Goal: Task Accomplishment & Management: Manage account settings

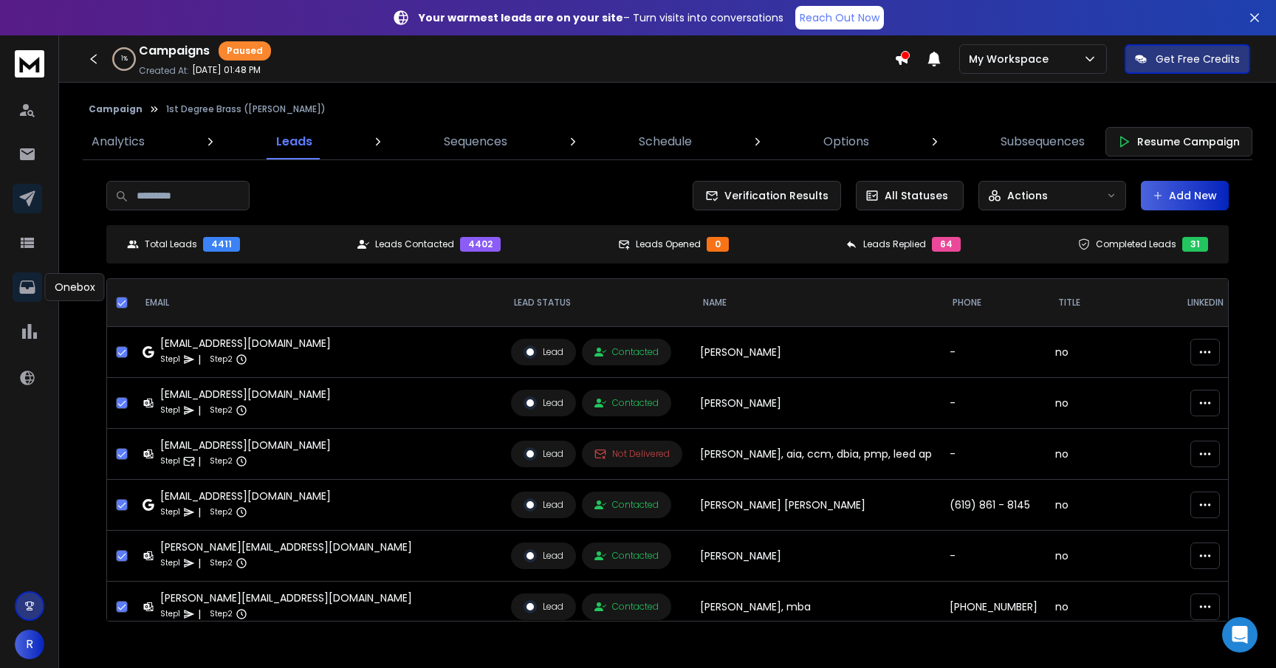
click at [28, 292] on icon at bounding box center [27, 287] width 16 height 13
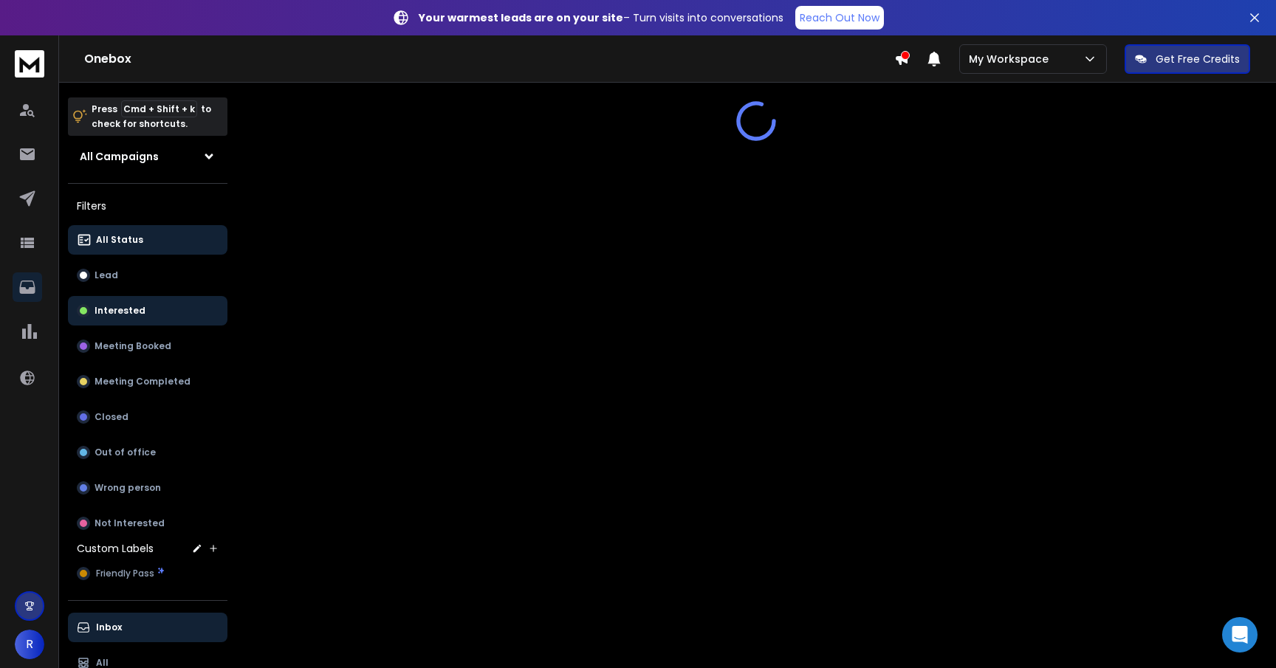
click at [127, 309] on p "Interested" at bounding box center [120, 311] width 51 height 12
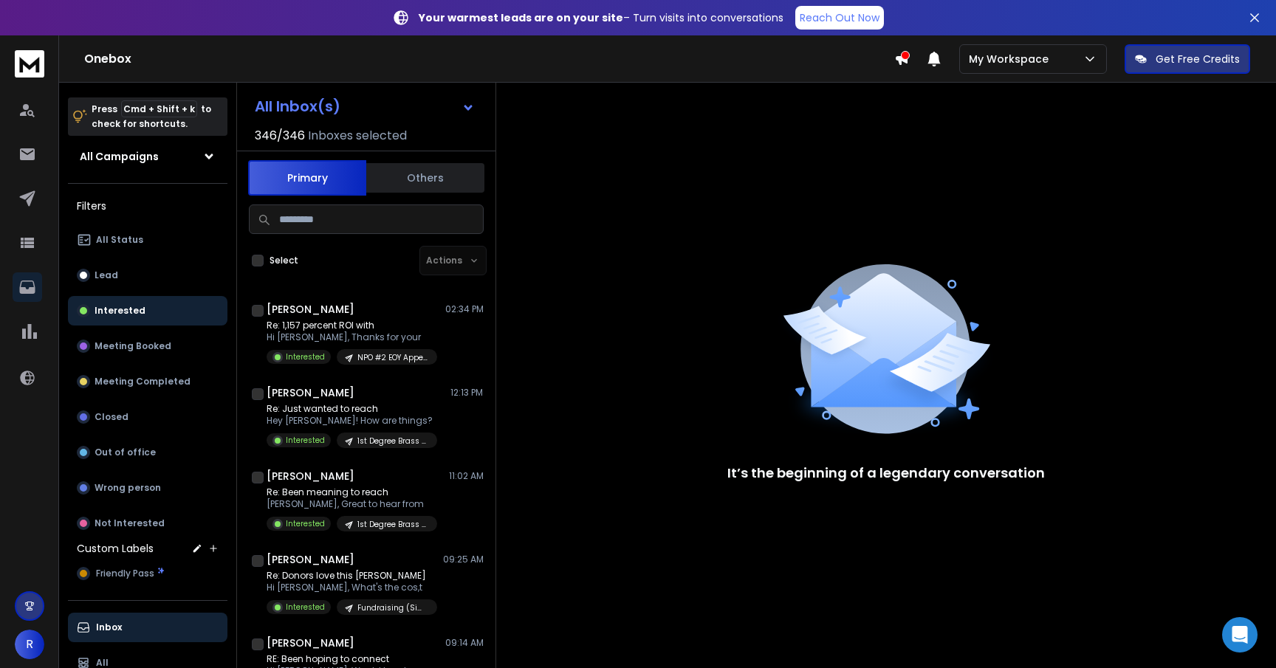
click at [156, 312] on button "Interested" at bounding box center [148, 311] width 160 height 30
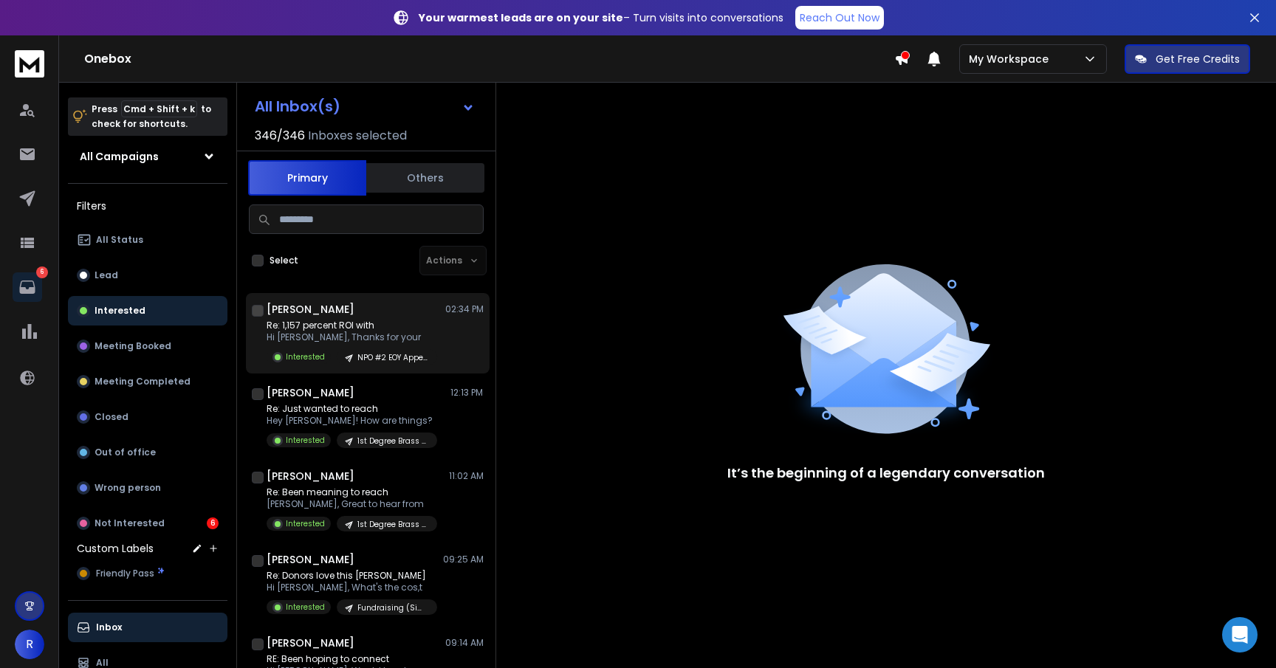
click at [292, 304] on h1 "[PERSON_NAME]" at bounding box center [311, 309] width 88 height 15
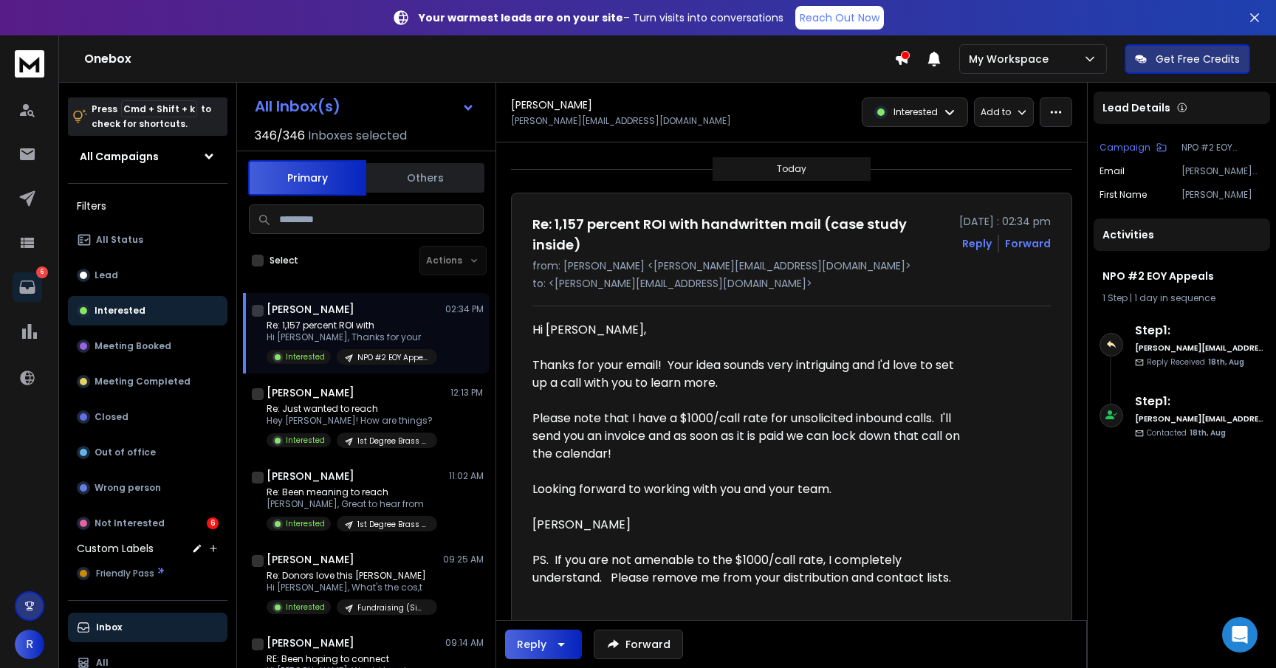
click at [967, 247] on button "Reply" at bounding box center [977, 243] width 30 height 15
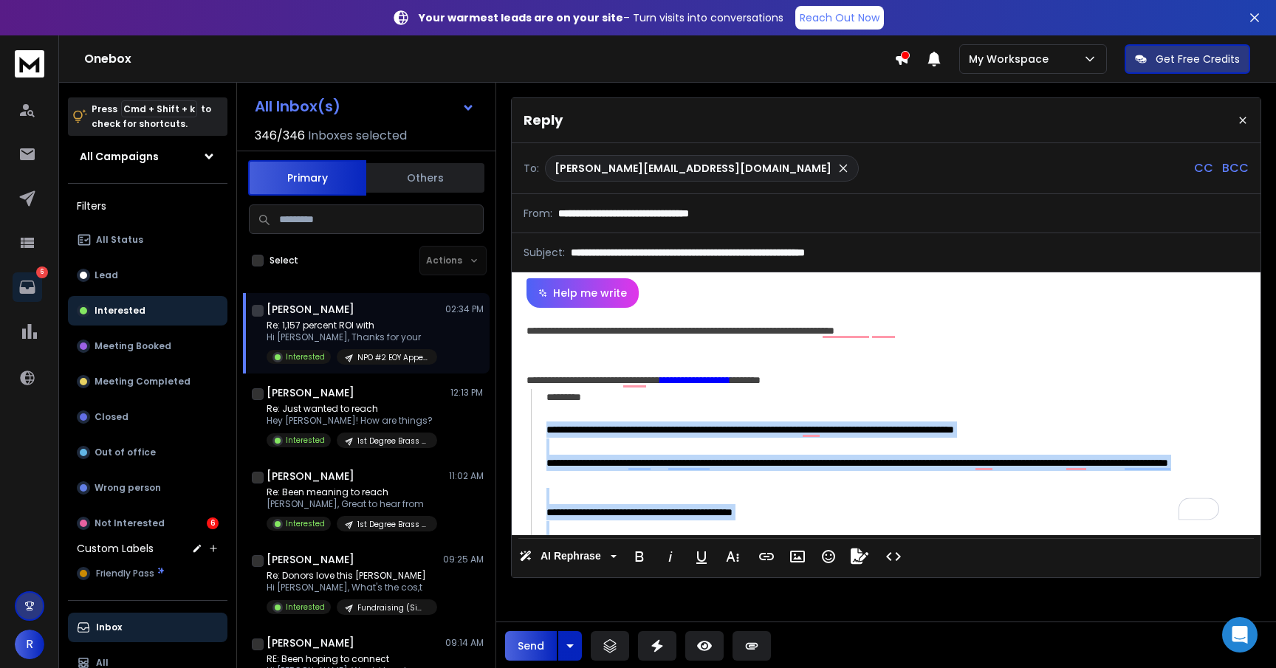
drag, startPoint x: 823, startPoint y: 421, endPoint x: 534, endPoint y: 430, distance: 288.9
copy div "**********"
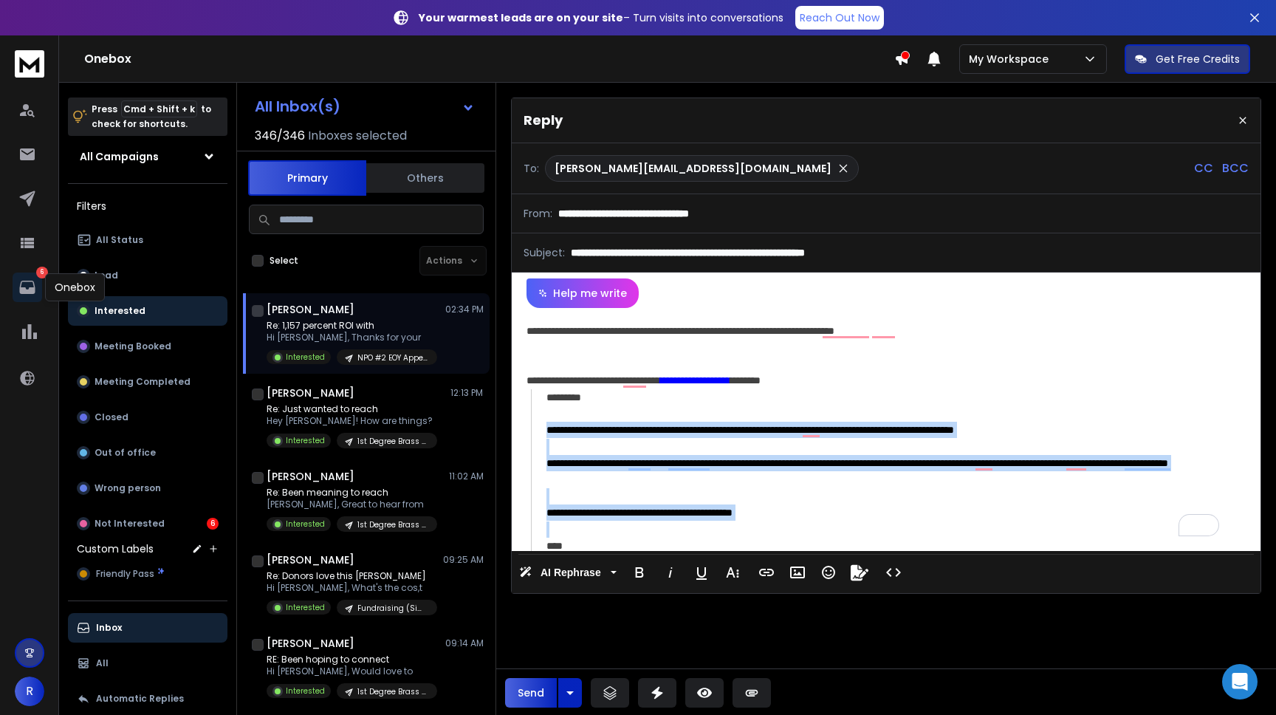
click at [29, 294] on icon at bounding box center [27, 287] width 18 height 18
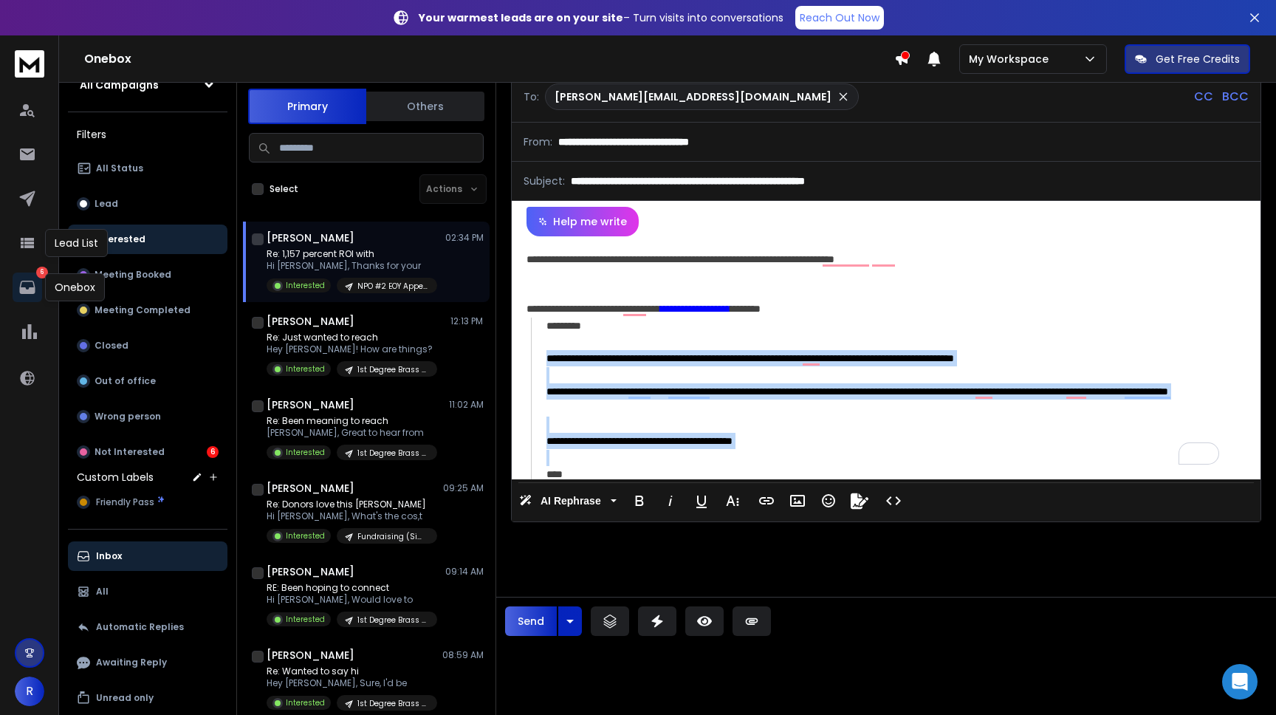
click at [28, 289] on icon at bounding box center [27, 287] width 16 height 13
click at [20, 287] on icon at bounding box center [27, 287] width 18 height 18
click at [144, 443] on button "Not Interested 6" at bounding box center [148, 452] width 160 height 30
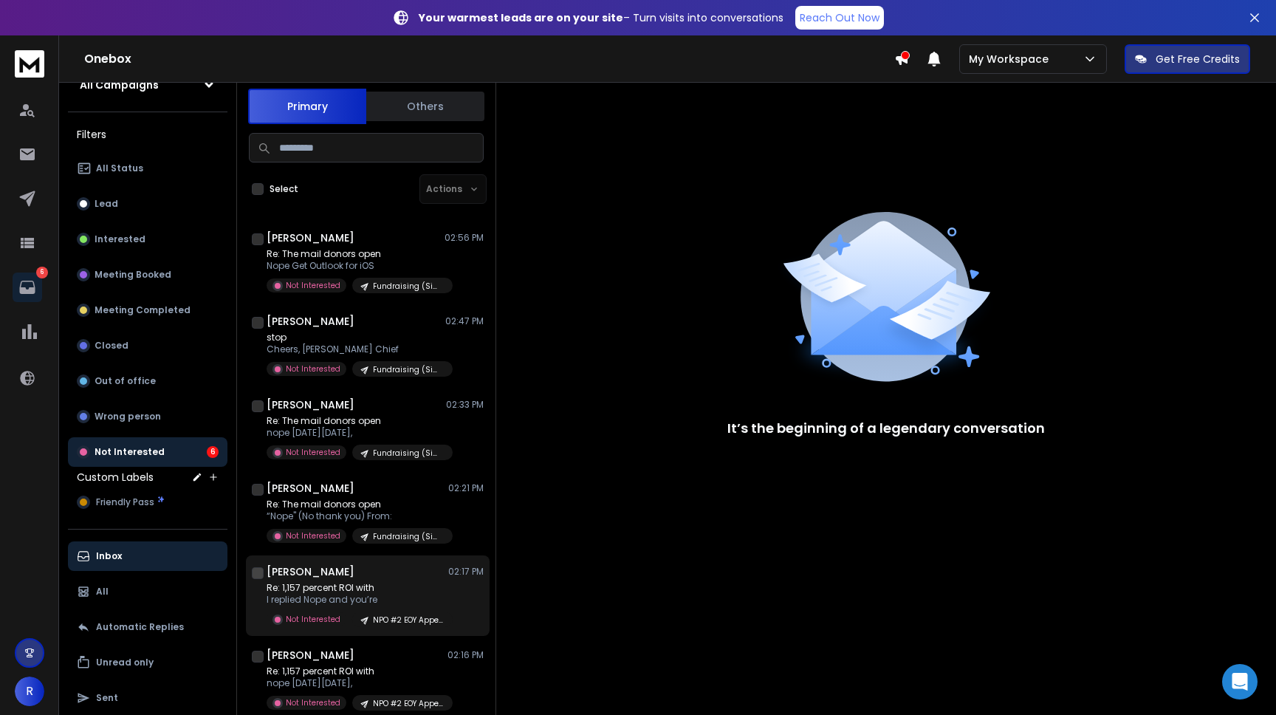
click at [374, 583] on p "Re: 1,157 percent ROI with" at bounding box center [355, 588] width 177 height 12
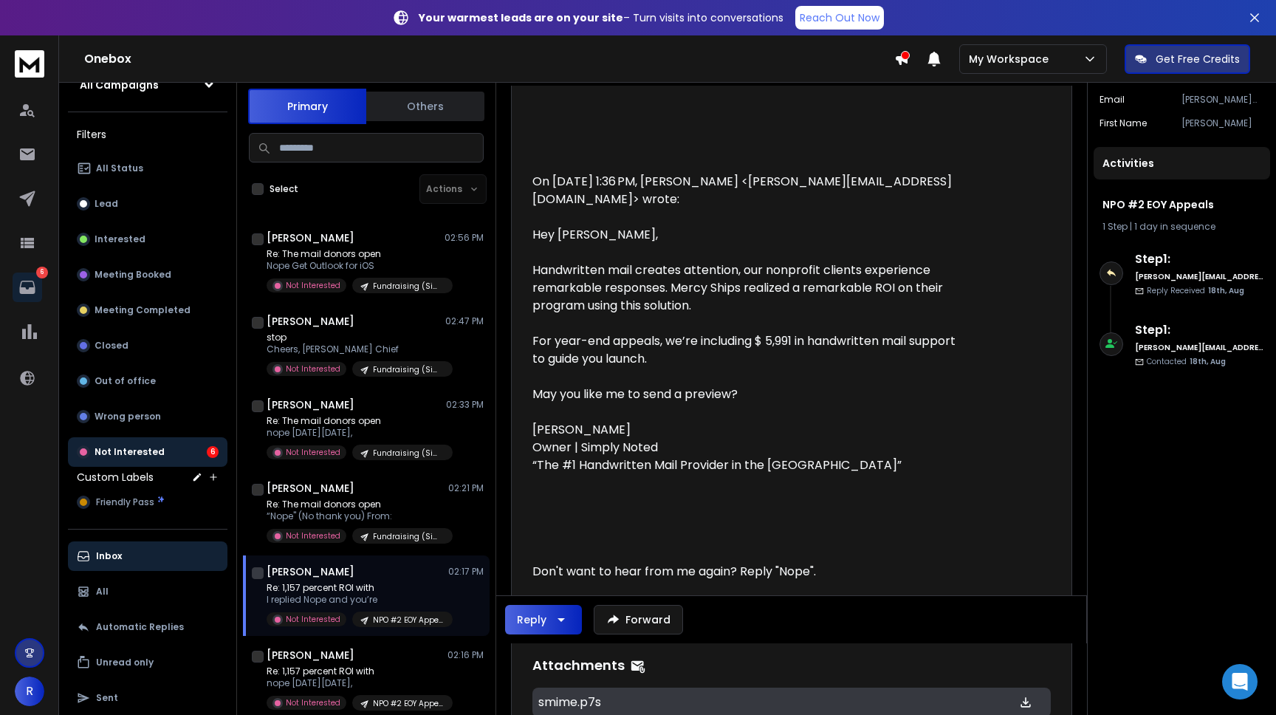
scroll to position [0, 0]
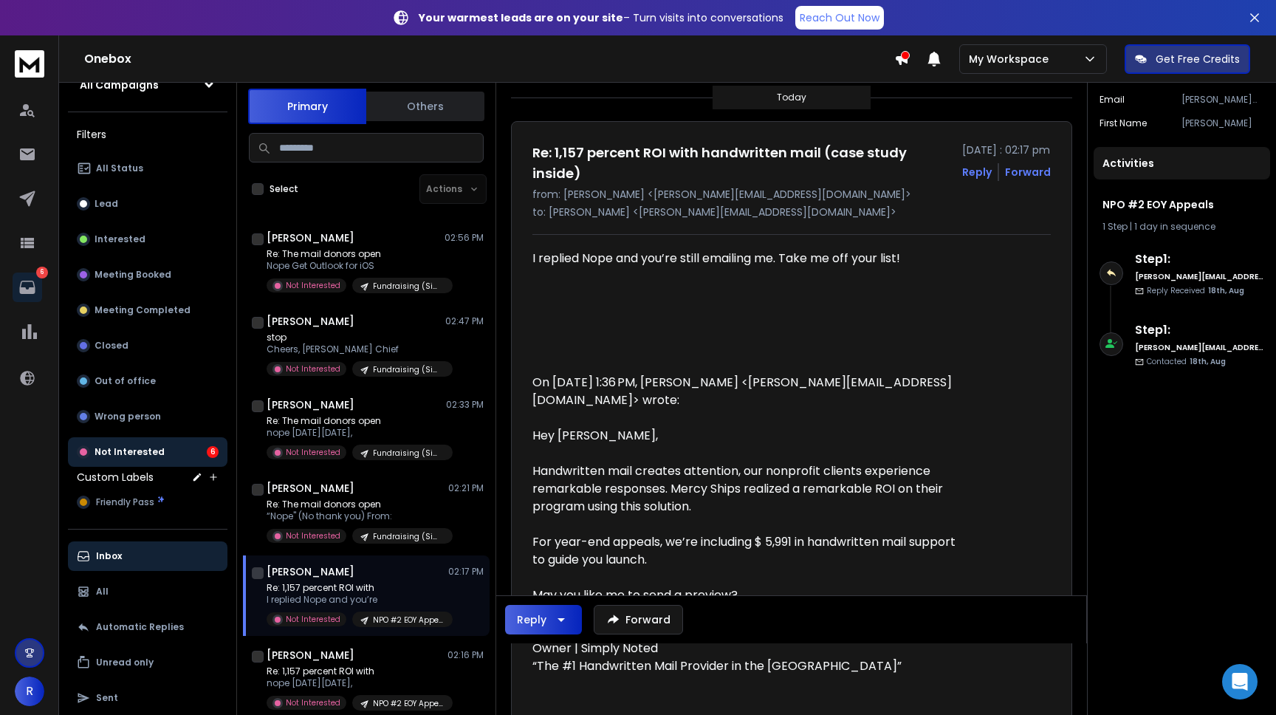
click at [260, 572] on button "button" at bounding box center [258, 573] width 12 height 12
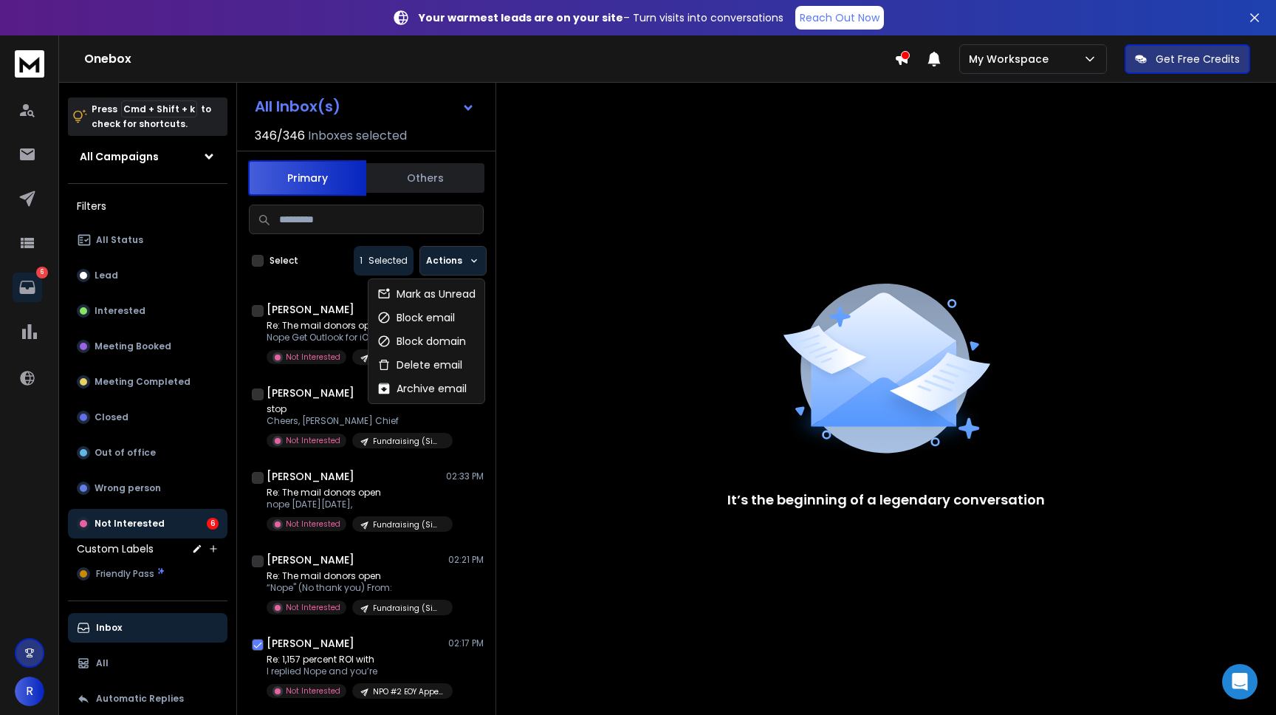
click at [480, 188] on div "Primary Others Select 1 Selected Actions [PERSON_NAME] 02:56 PM Re: The mail do…" at bounding box center [366, 462] width 258 height 599
click at [448, 320] on div "Block email" at bounding box center [416, 317] width 78 height 15
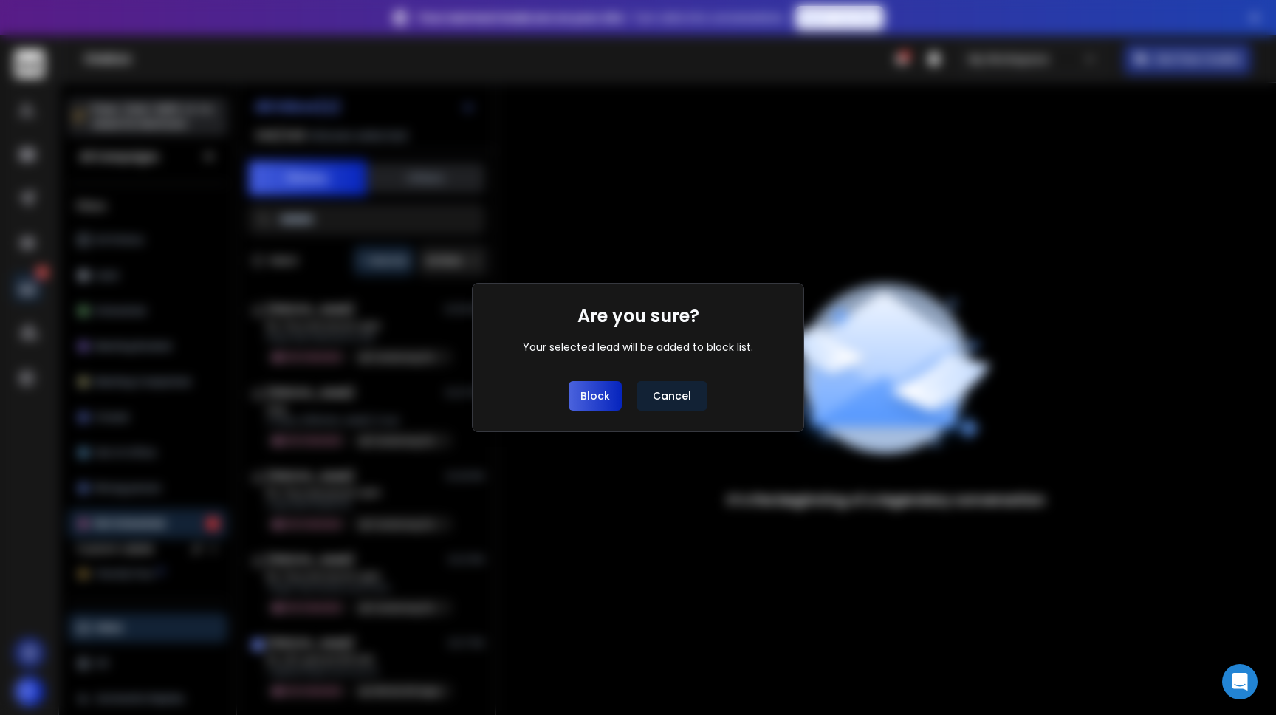
click at [590, 381] on div "Are you sure? Your selected lead will be added to block list. Block Cancel" at bounding box center [637, 357] width 289 height 106
click at [595, 392] on p "Block" at bounding box center [595, 395] width 30 height 15
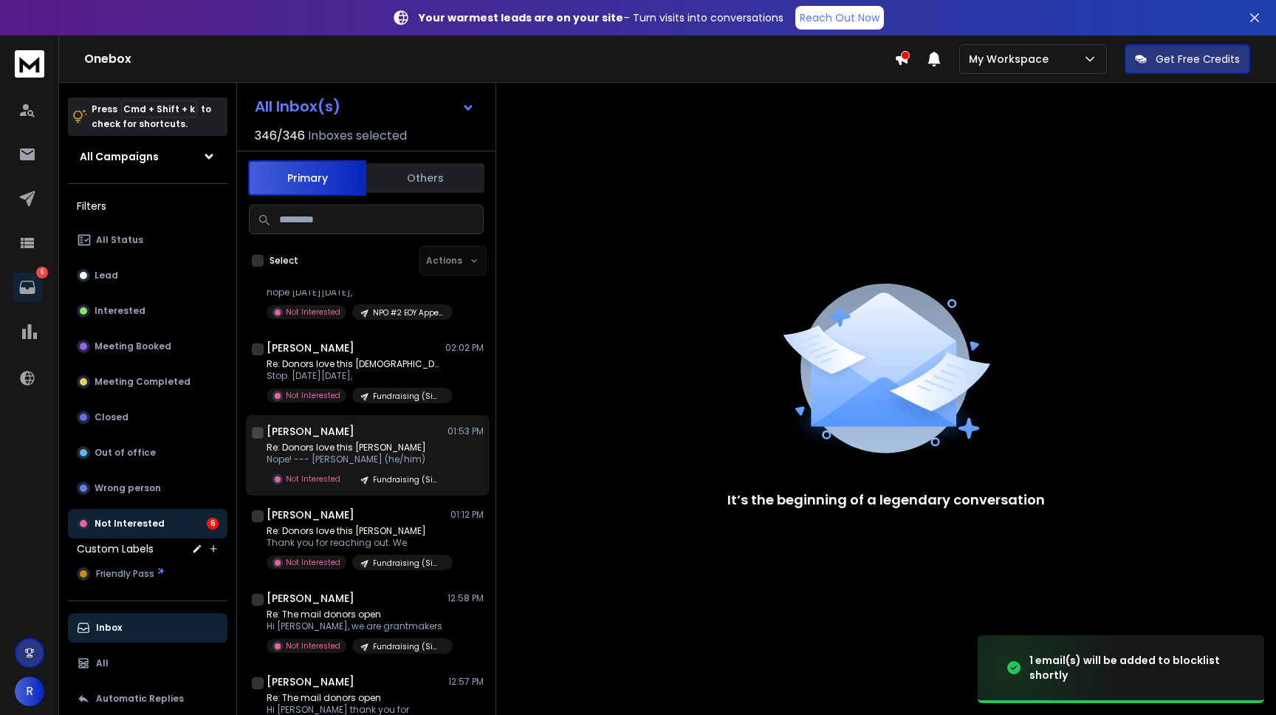
scroll to position [465, 0]
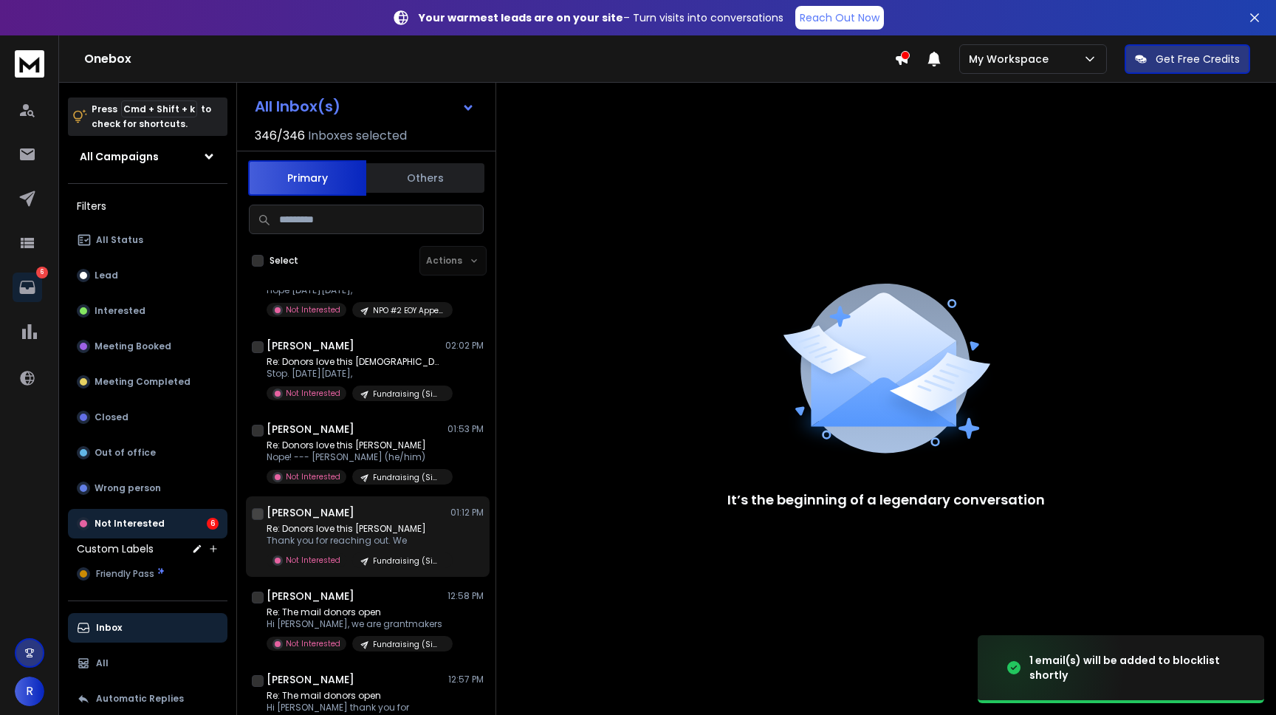
click at [337, 523] on p "Re: Donors love this [PERSON_NAME]" at bounding box center [355, 529] width 177 height 12
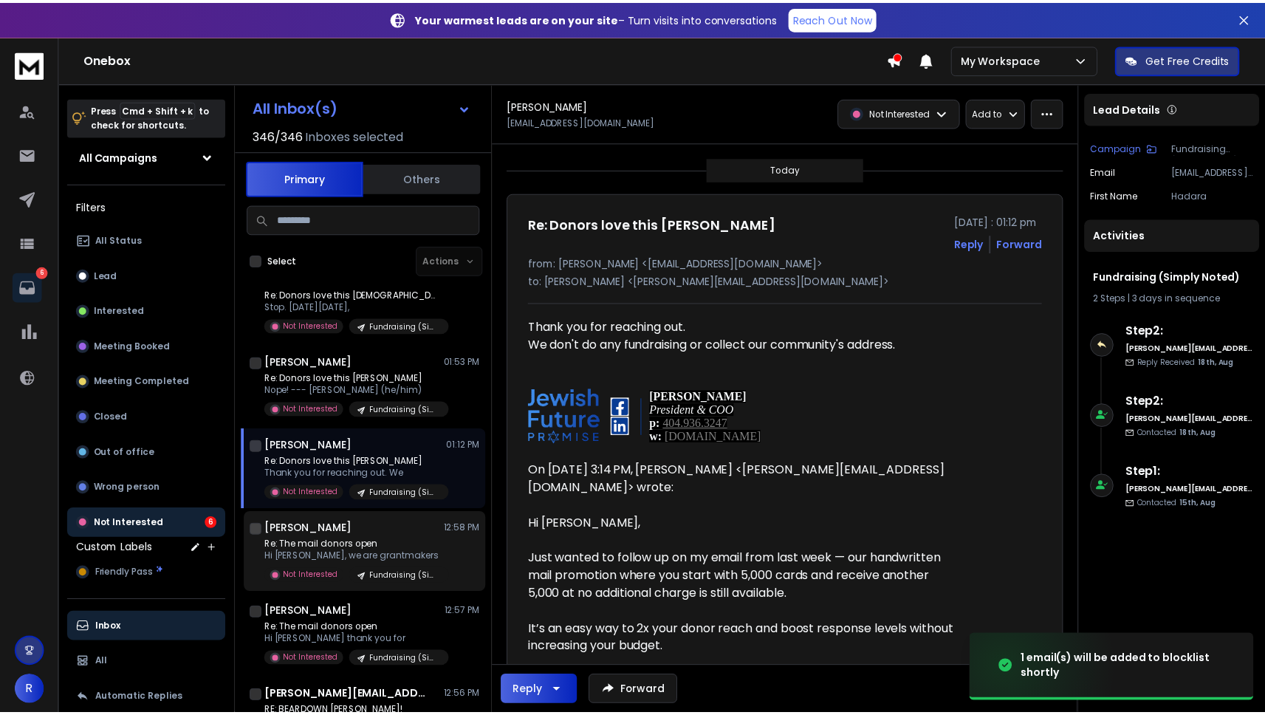
scroll to position [555, 0]
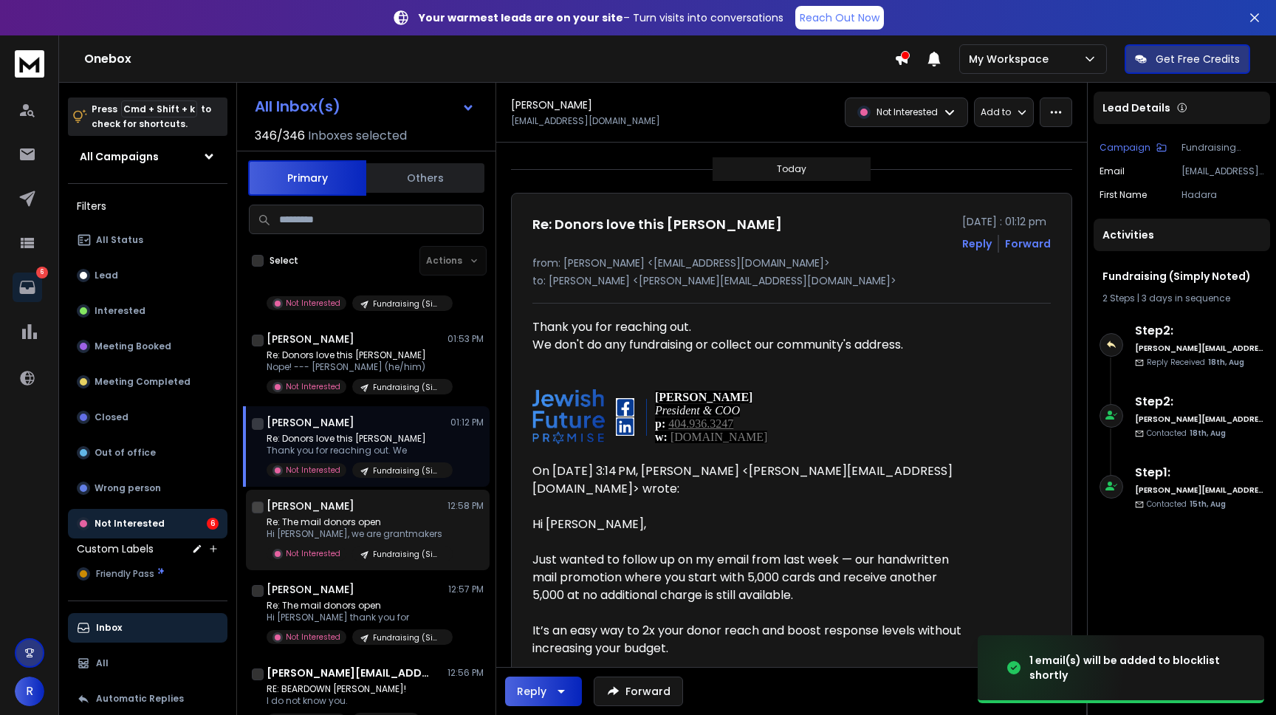
click at [338, 520] on p "Re: The mail donors open" at bounding box center [355, 522] width 177 height 12
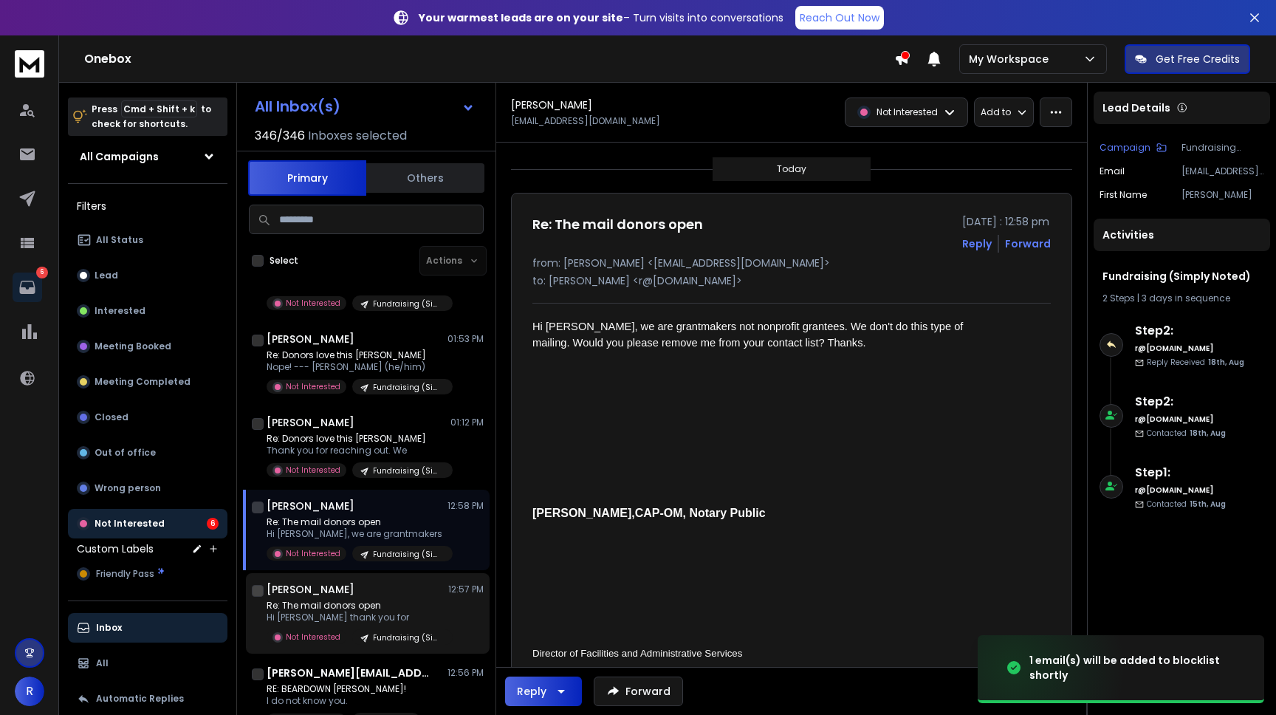
click at [343, 576] on div "[PERSON_NAME] 12:57 PM Re: The mail donors open Hi [PERSON_NAME] thank you for …" at bounding box center [368, 613] width 244 height 80
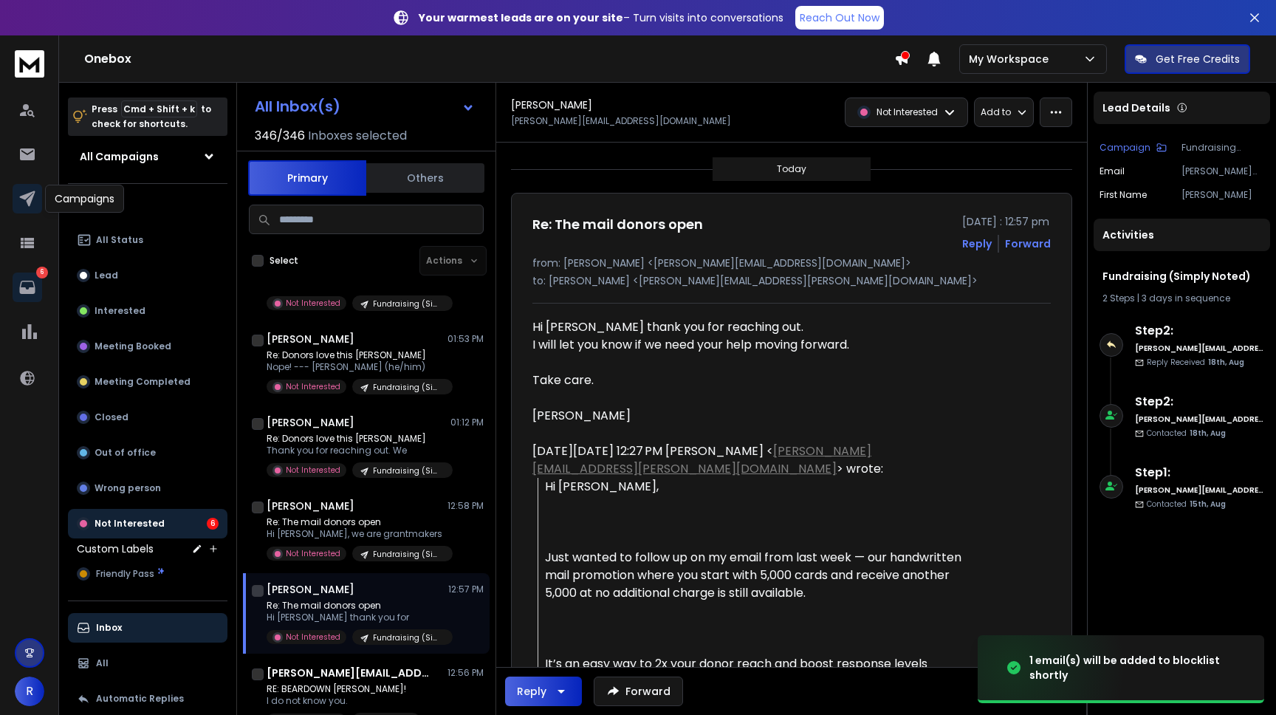
click at [26, 189] on link at bounding box center [28, 199] width 30 height 30
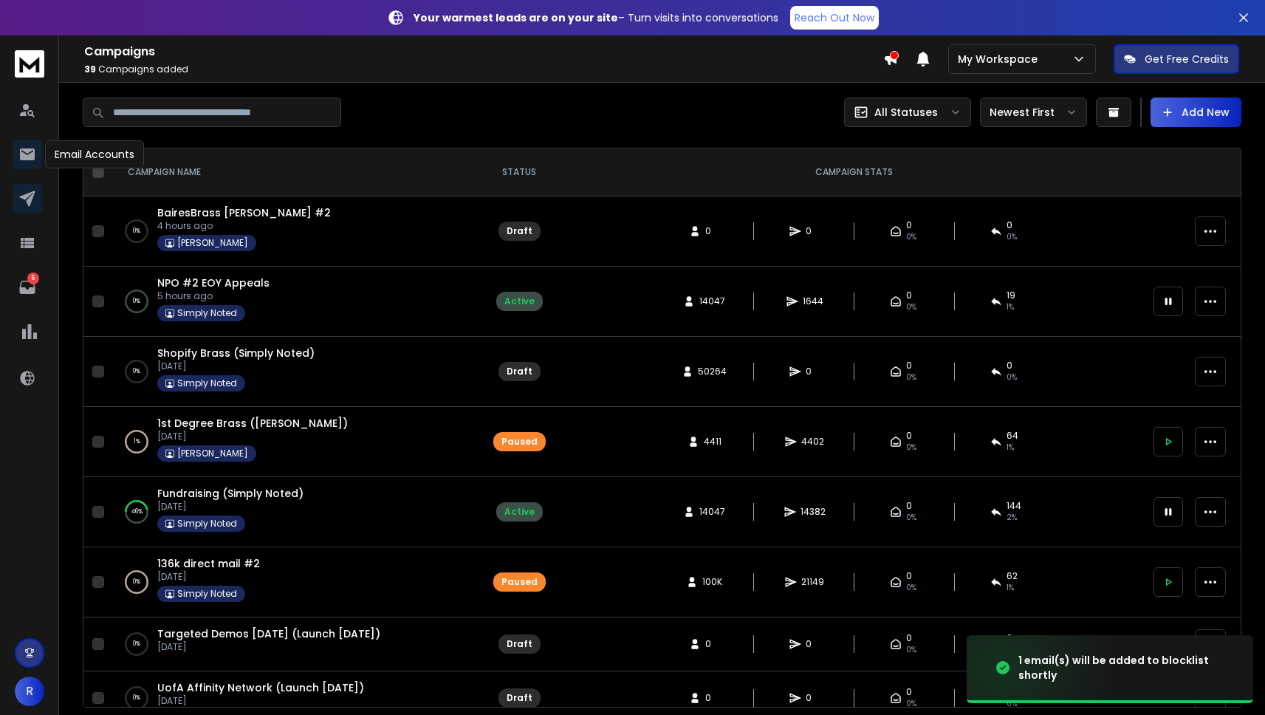
click at [26, 157] on icon at bounding box center [27, 154] width 15 height 12
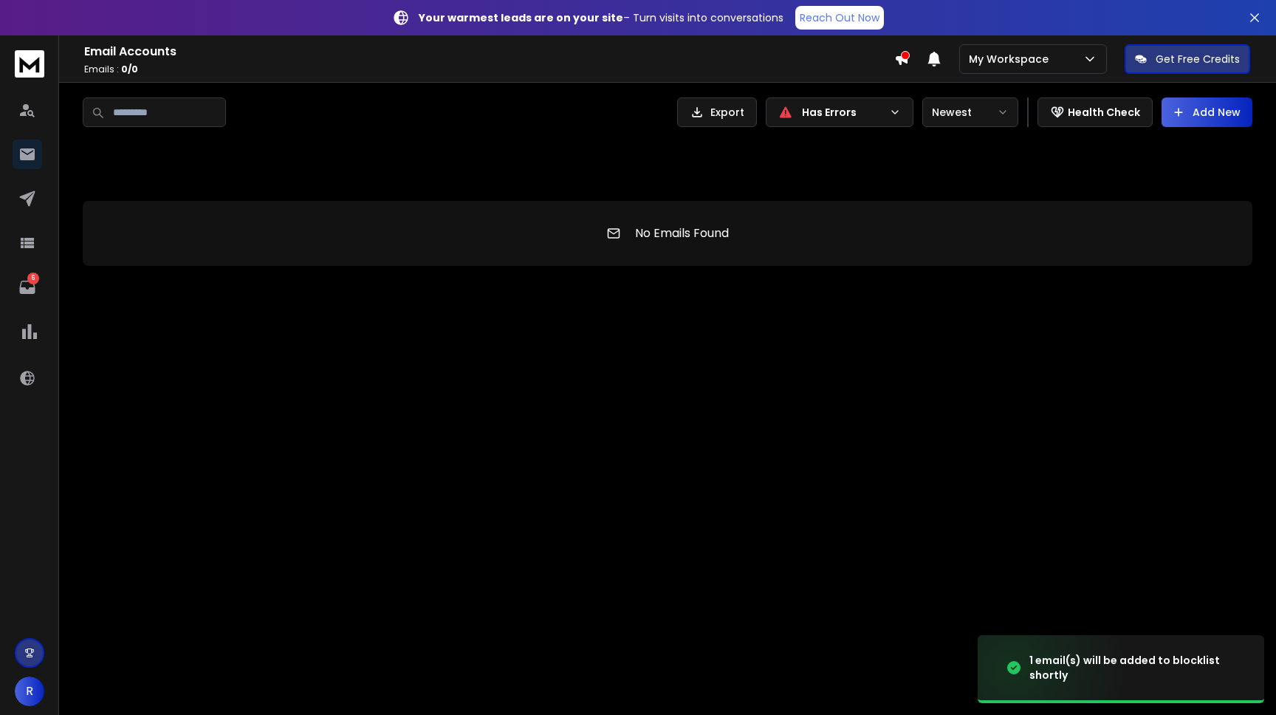
click at [908, 106] on div "Has Errors" at bounding box center [840, 112] width 148 height 30
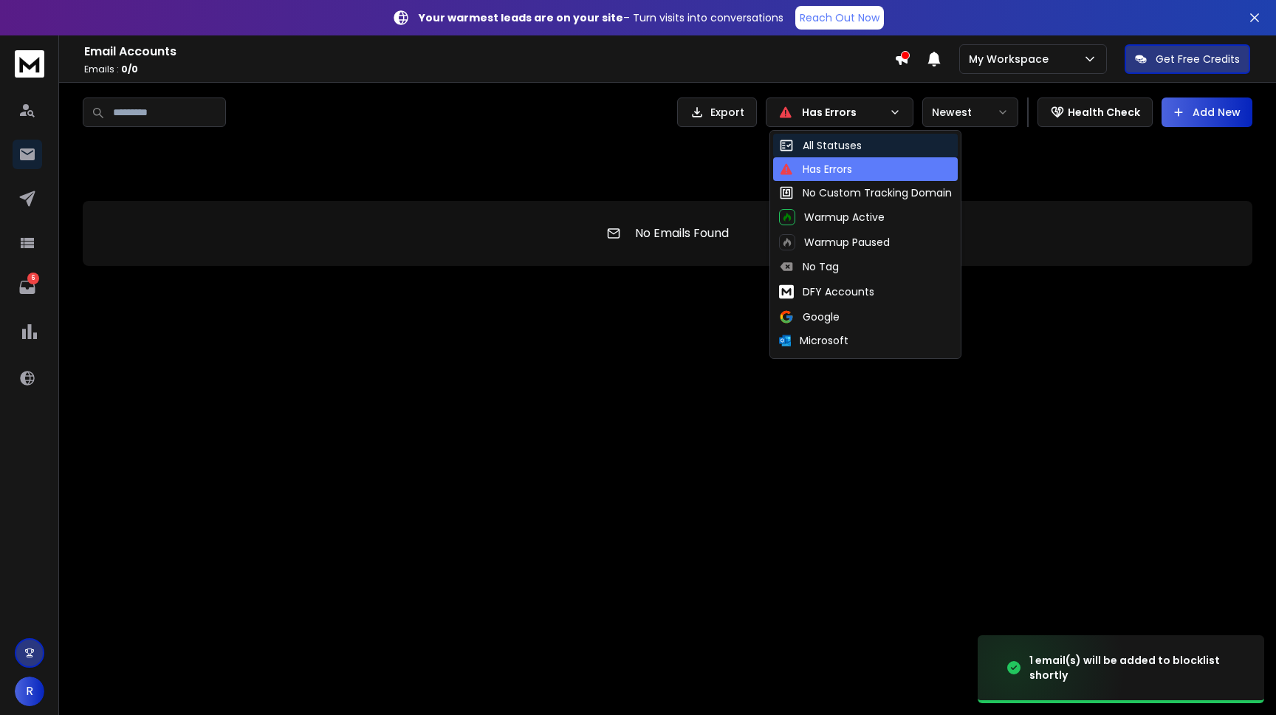
click at [863, 137] on div "All Statuses" at bounding box center [865, 146] width 185 height 24
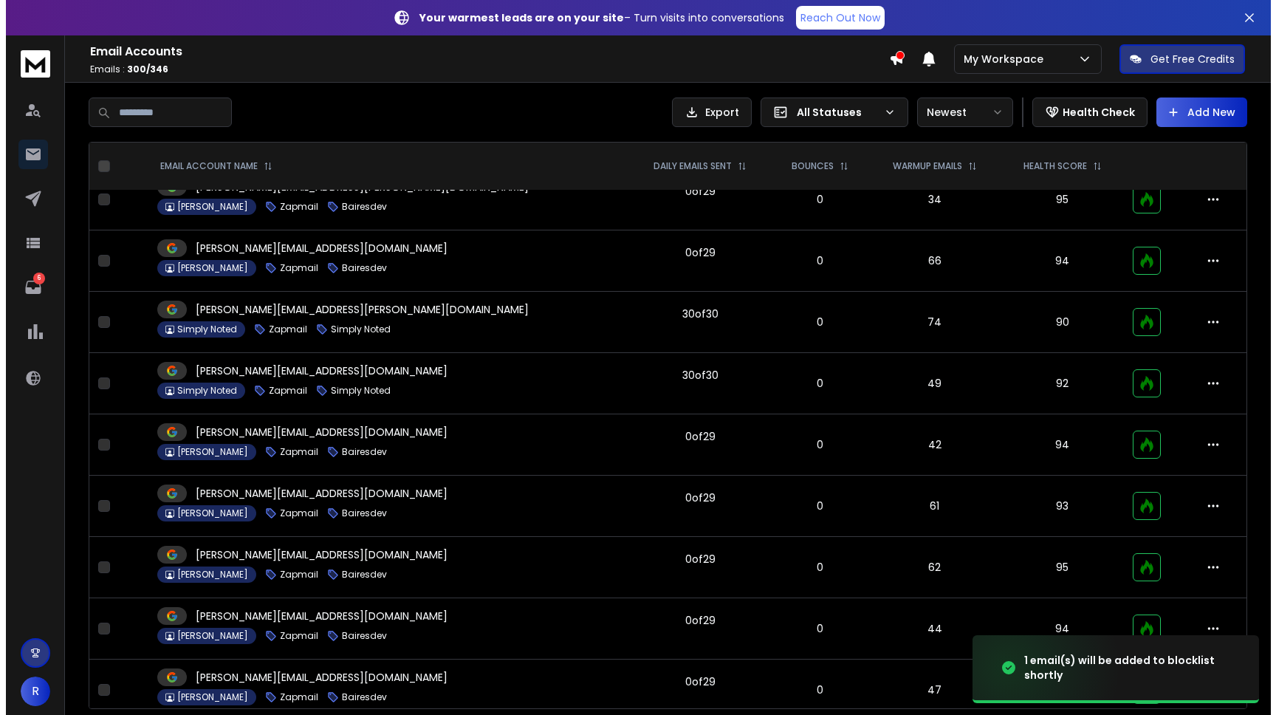
scroll to position [17018, 0]
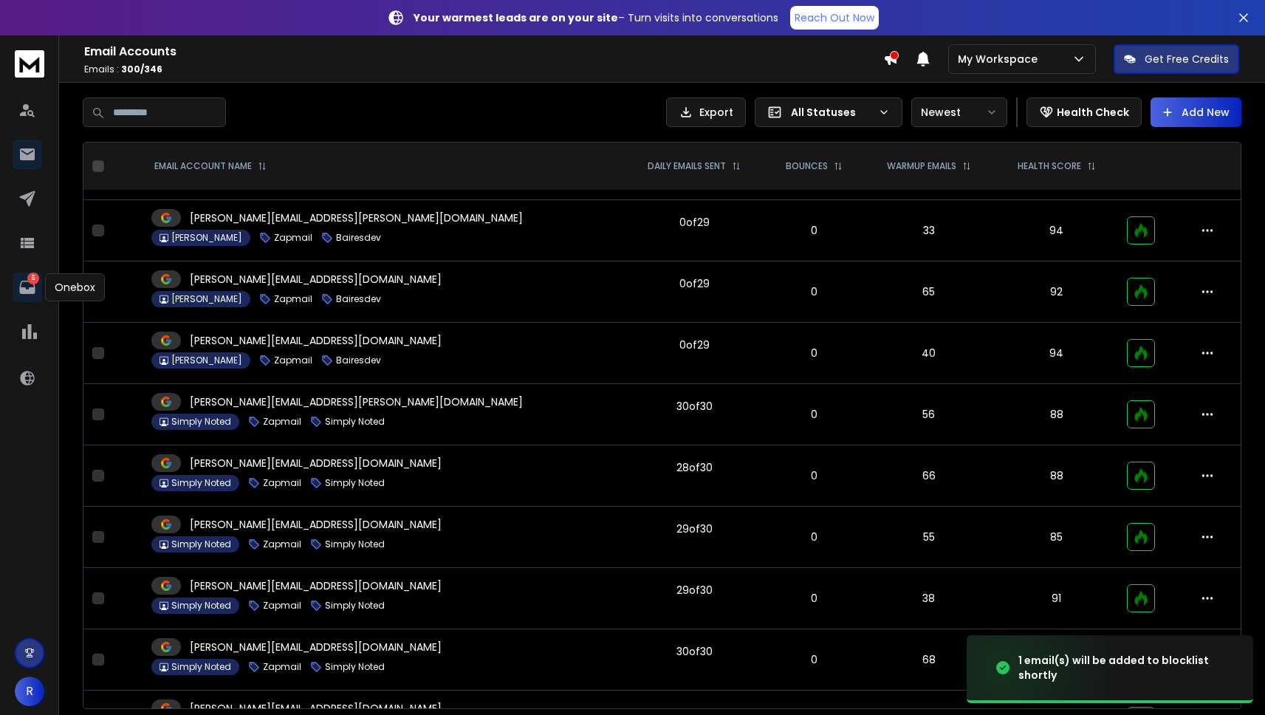
click at [16, 284] on link "6" at bounding box center [28, 288] width 30 height 30
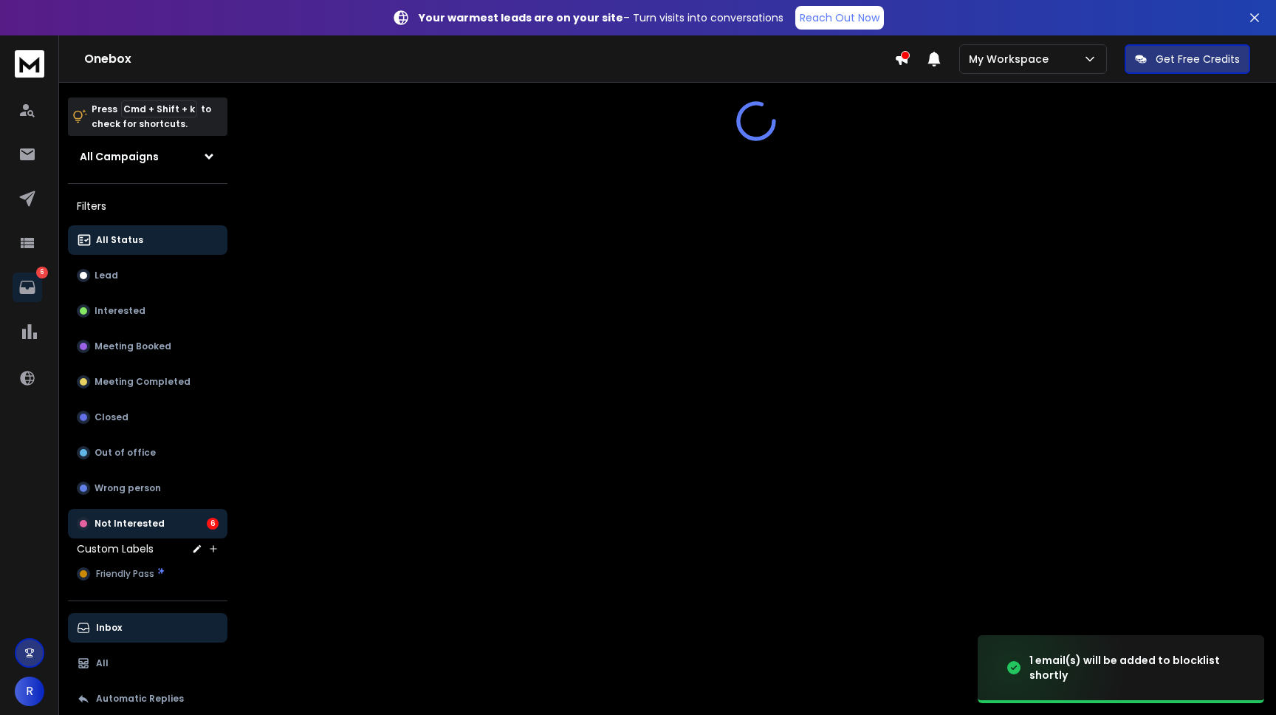
click at [142, 518] on p "Not Interested" at bounding box center [130, 524] width 70 height 12
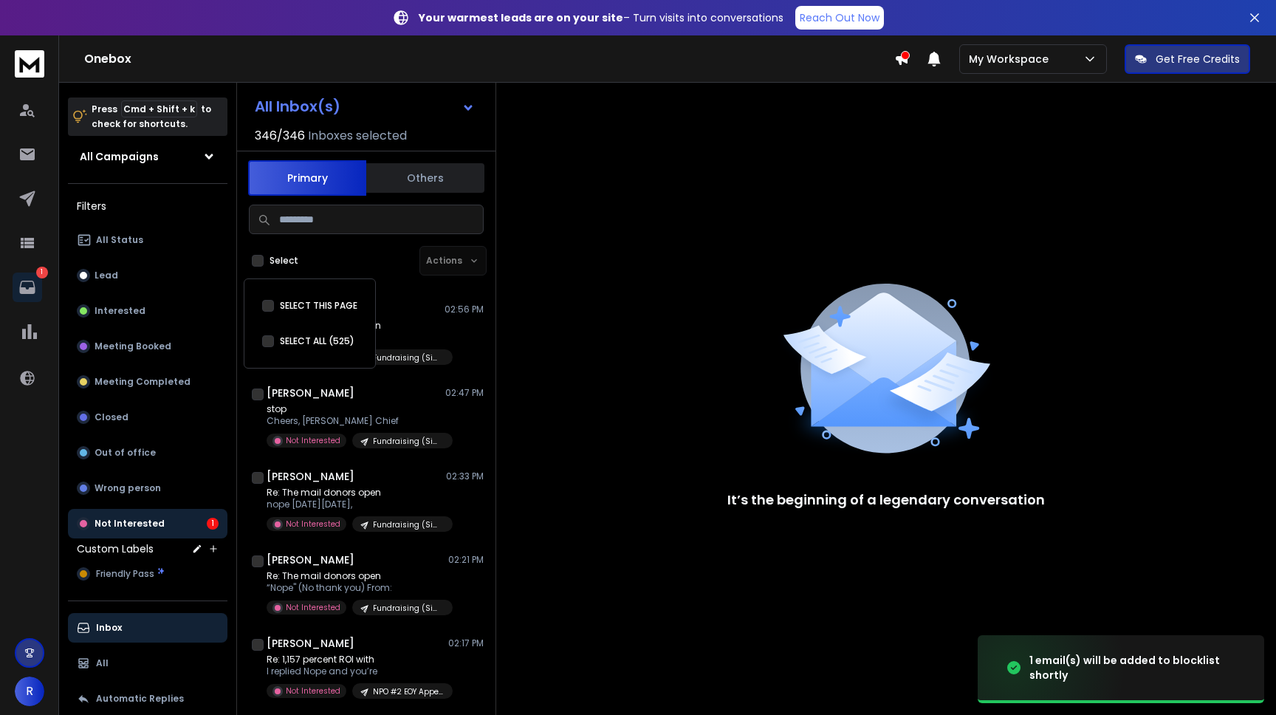
click at [265, 339] on button "SELECT THIS PAGE" at bounding box center [268, 341] width 12 height 12
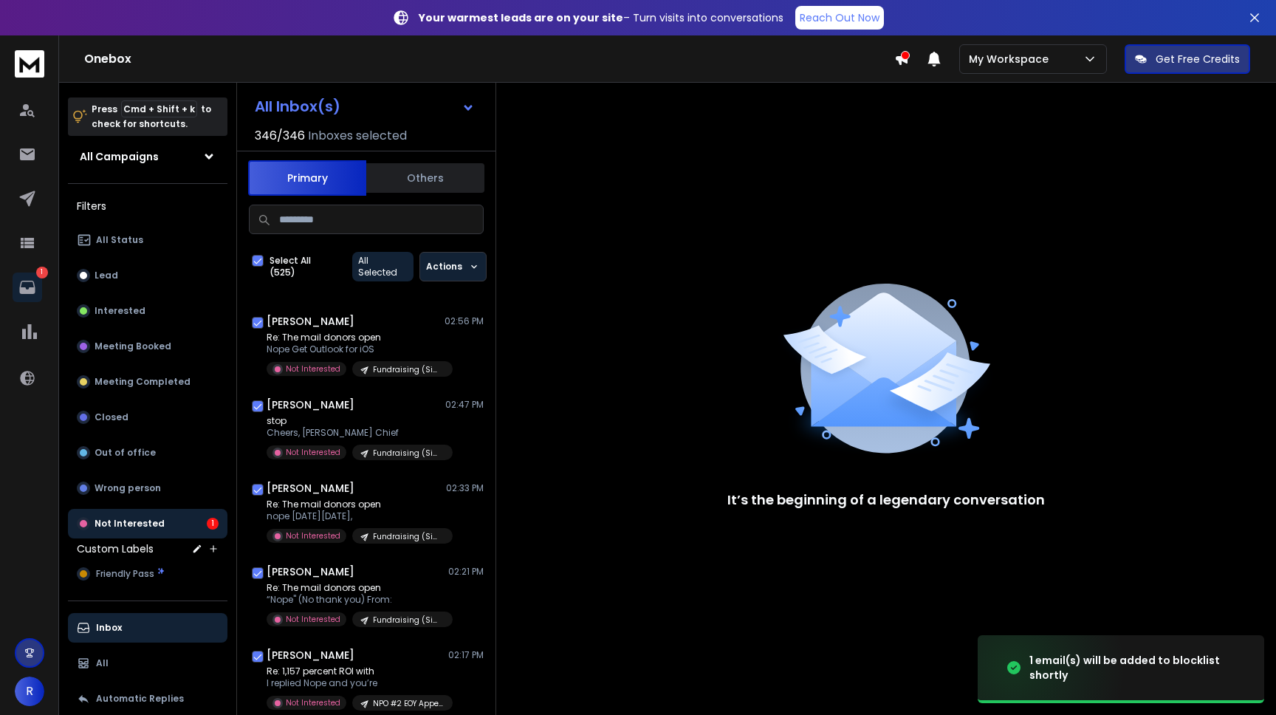
click at [453, 262] on p "Actions" at bounding box center [444, 267] width 36 height 12
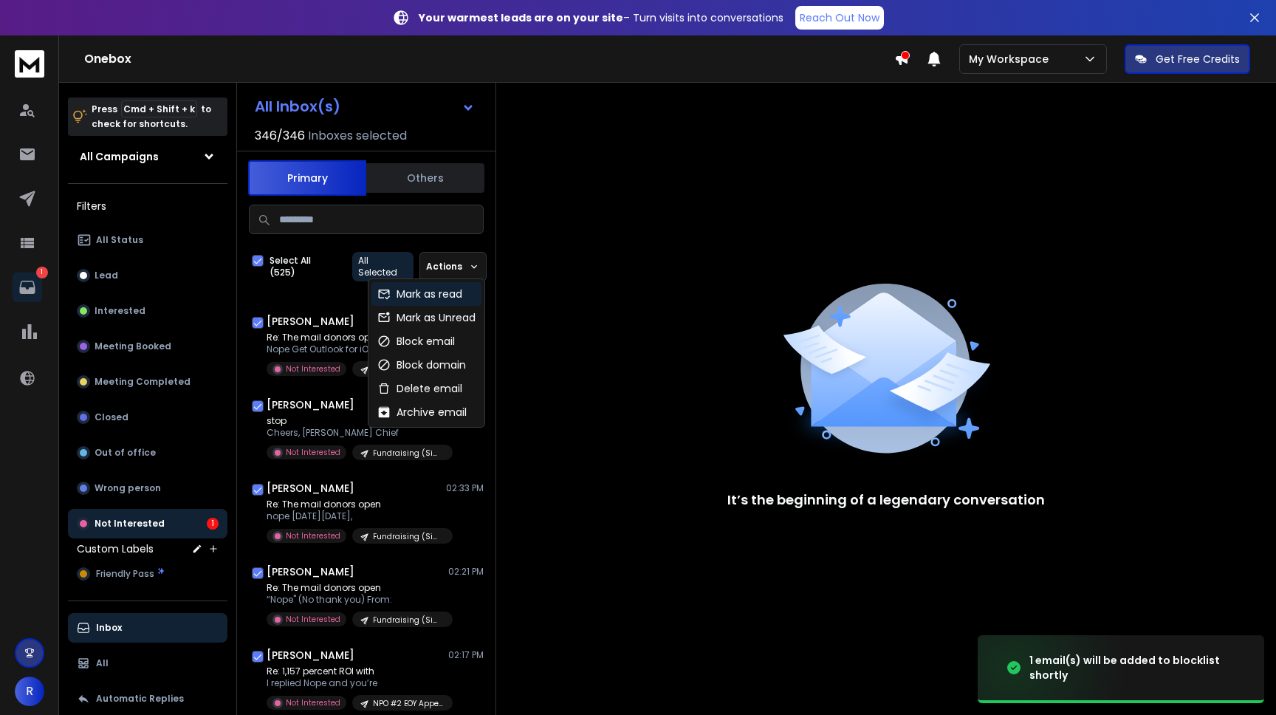
click at [454, 289] on div "Mark as read" at bounding box center [419, 294] width 85 height 15
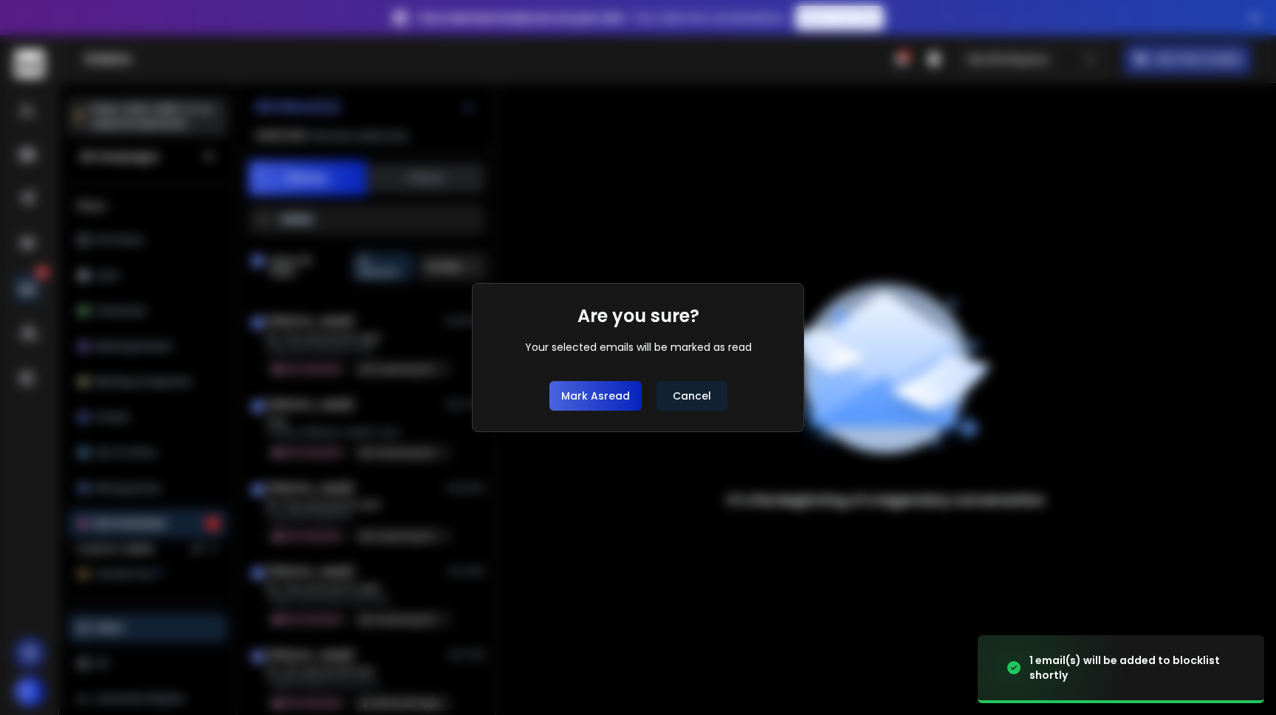
drag, startPoint x: 617, startPoint y: 386, endPoint x: 609, endPoint y: 398, distance: 15.0
click at [615, 389] on button "Mark as read" at bounding box center [595, 396] width 92 height 30
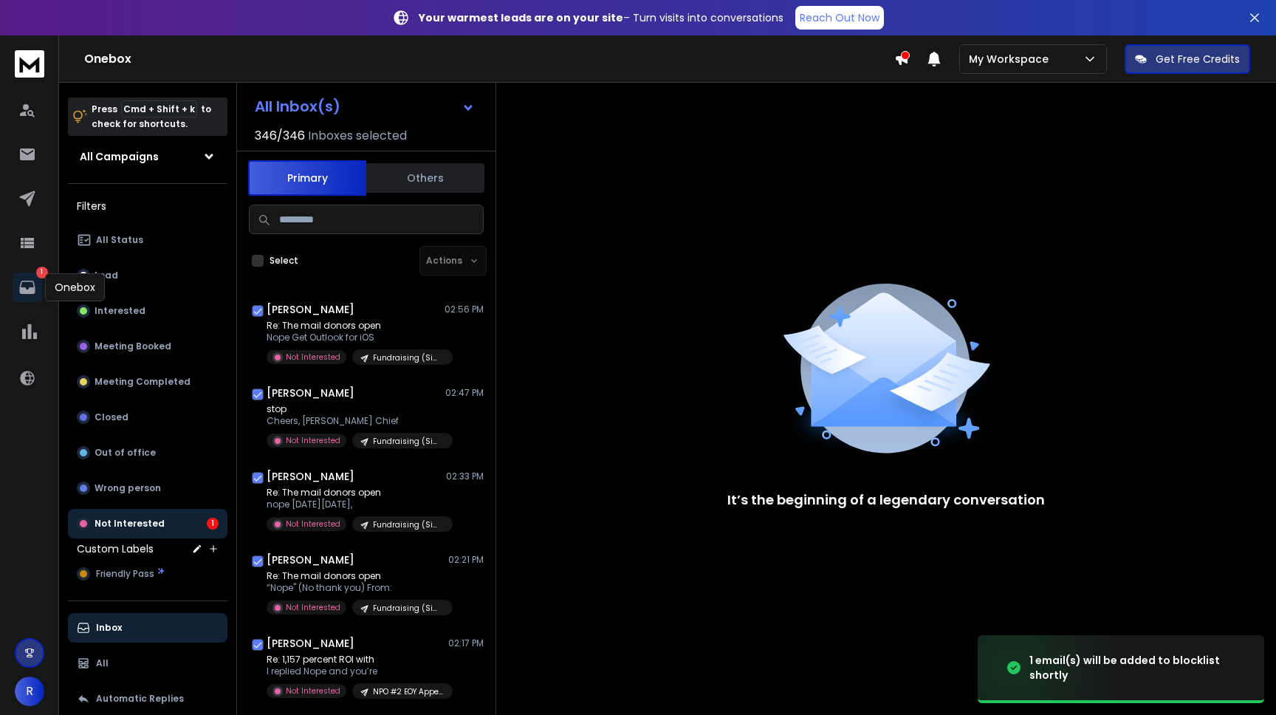
click at [30, 287] on icon at bounding box center [27, 287] width 18 height 18
click at [131, 518] on p "Not Interested" at bounding box center [130, 524] width 70 height 12
click at [44, 287] on body "Your warmest leads are on your site – Turn visits into conversations Reach Out …" at bounding box center [638, 357] width 1276 height 715
click at [30, 287] on icon at bounding box center [27, 287] width 18 height 18
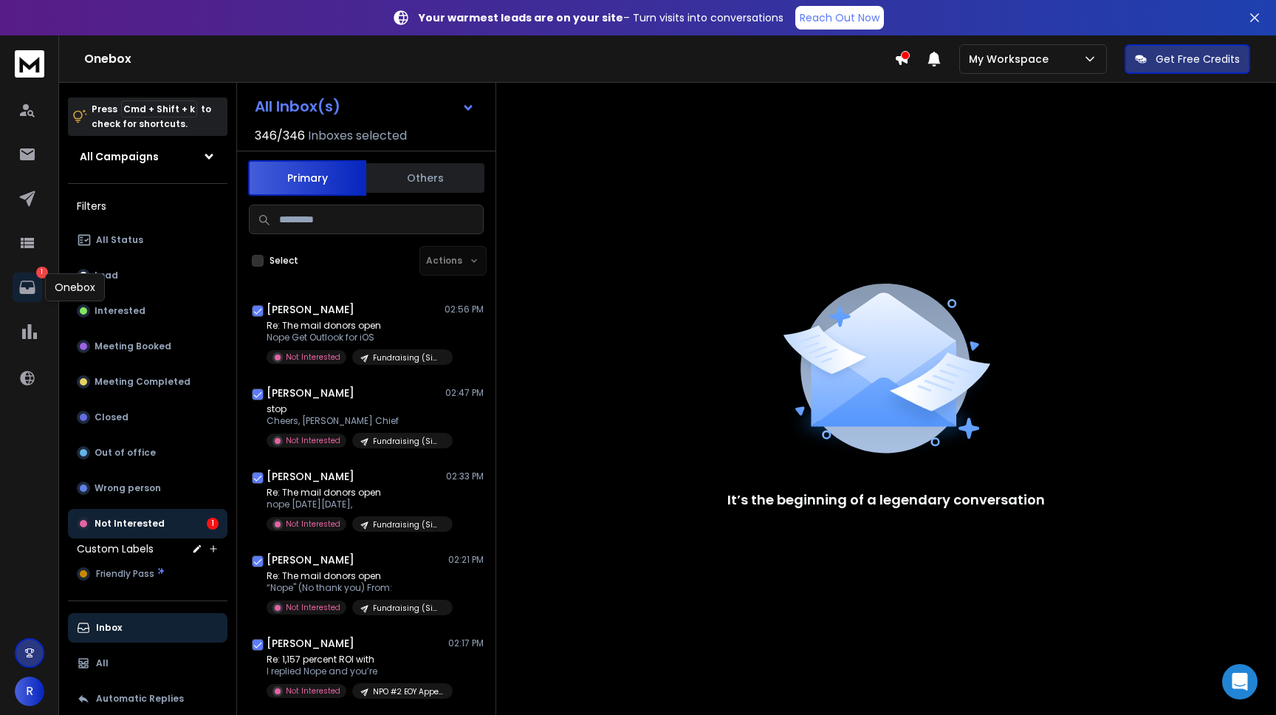
click at [32, 287] on icon at bounding box center [27, 287] width 16 height 13
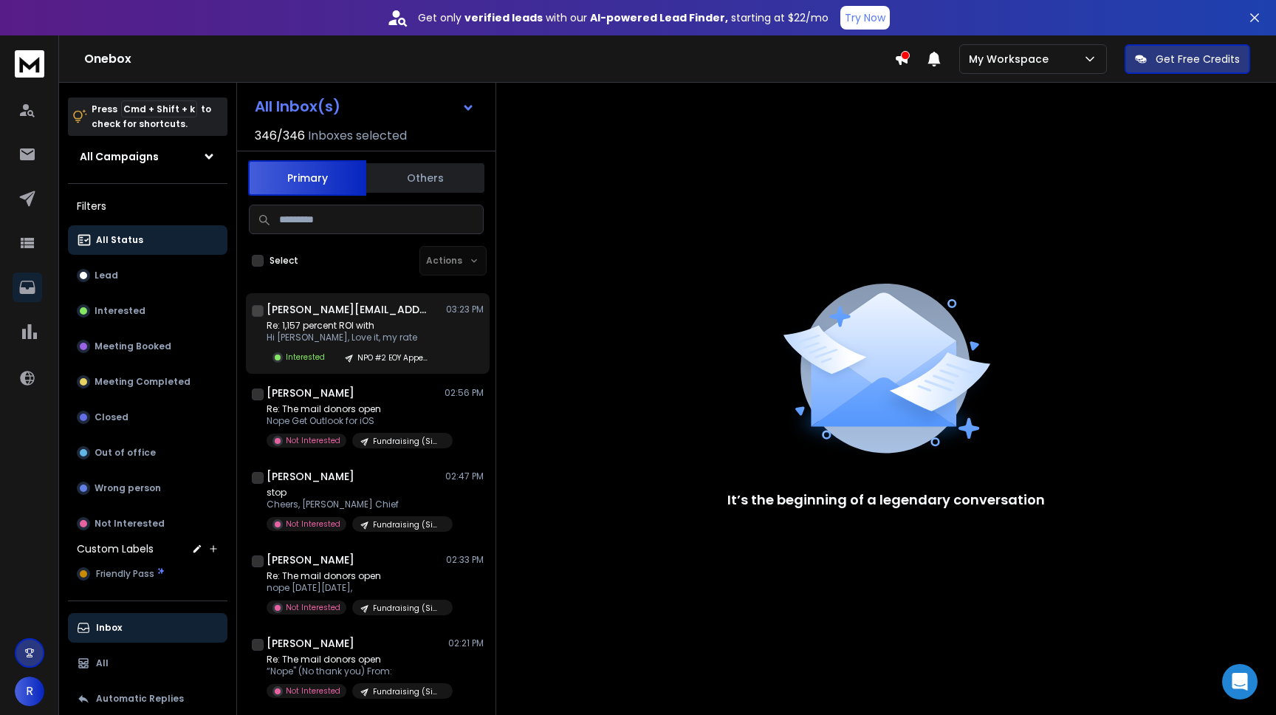
click at [392, 326] on p "Re: 1,157 percent ROI with" at bounding box center [352, 326] width 171 height 12
